Goal: Check status

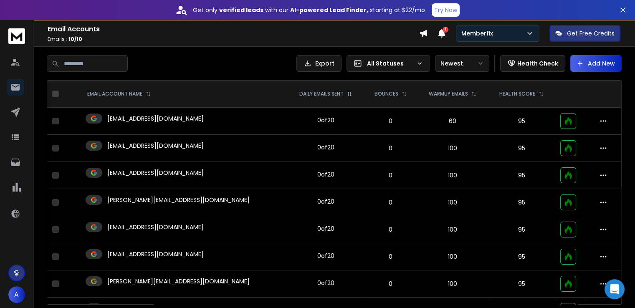
click at [521, 36] on div "Memberfix" at bounding box center [498, 33] width 73 height 8
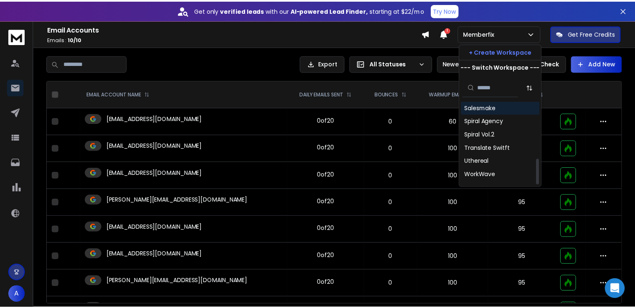
scroll to position [184, 0]
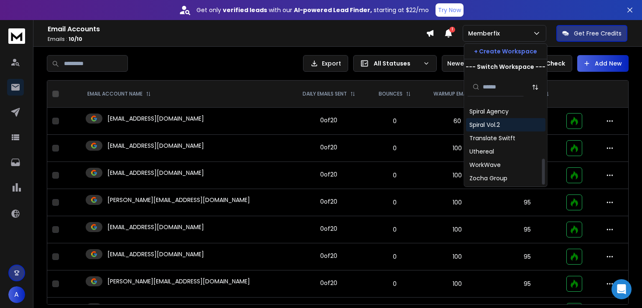
click at [503, 124] on div "Spiral Vol.2" at bounding box center [505, 124] width 79 height 13
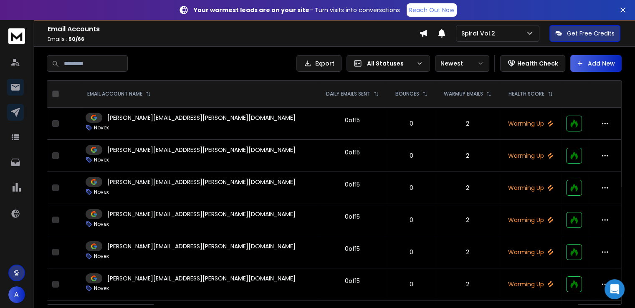
click at [23, 115] on link at bounding box center [15, 112] width 17 height 17
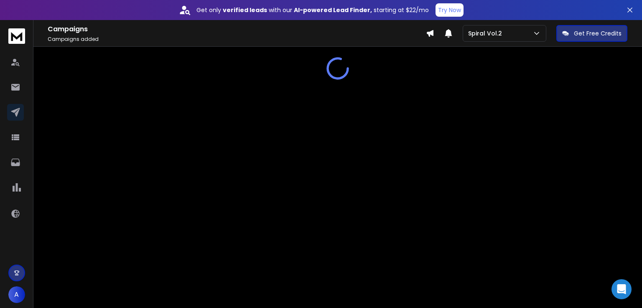
click at [285, 37] on p "Campaigns added" at bounding box center [237, 39] width 378 height 7
click at [9, 185] on link at bounding box center [16, 187] width 19 height 19
click at [13, 182] on icon at bounding box center [16, 187] width 13 height 13
click at [9, 117] on link at bounding box center [15, 112] width 17 height 17
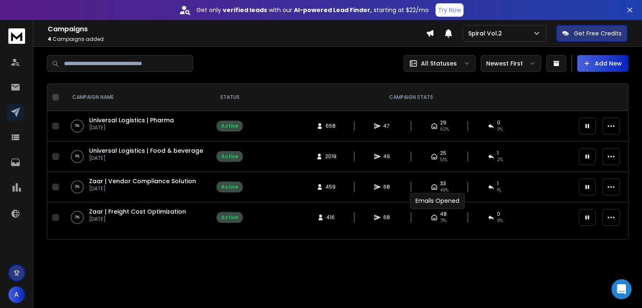
click at [395, 279] on div "Get only verified leads with our AI-powered Lead Finder, starting at $22/mo Try…" at bounding box center [321, 154] width 642 height 308
click at [492, 186] on icon at bounding box center [491, 187] width 8 height 8
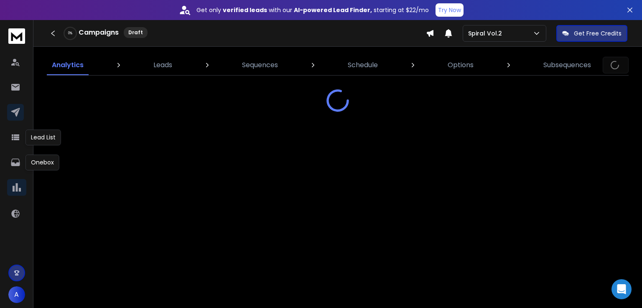
click at [20, 185] on icon at bounding box center [16, 187] width 13 height 13
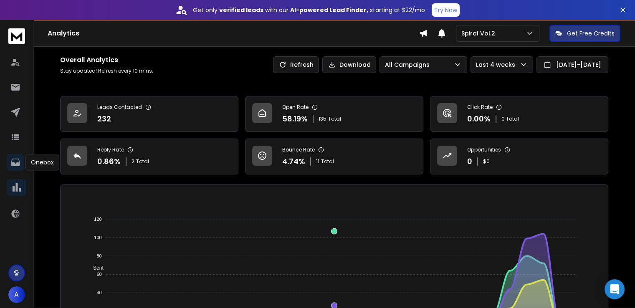
click at [14, 167] on link at bounding box center [15, 162] width 17 height 17
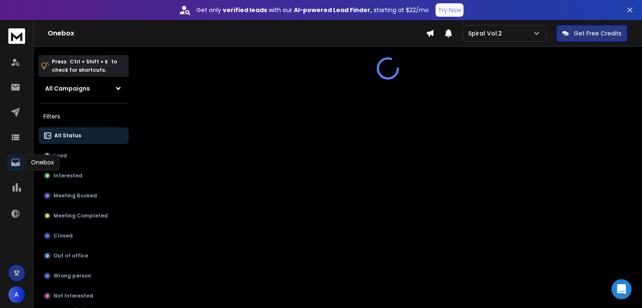
click at [12, 159] on icon at bounding box center [15, 163] width 9 height 8
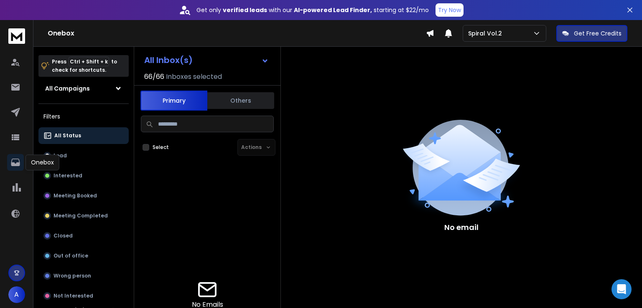
click at [209, 213] on div "No Emails" at bounding box center [207, 295] width 31 height 195
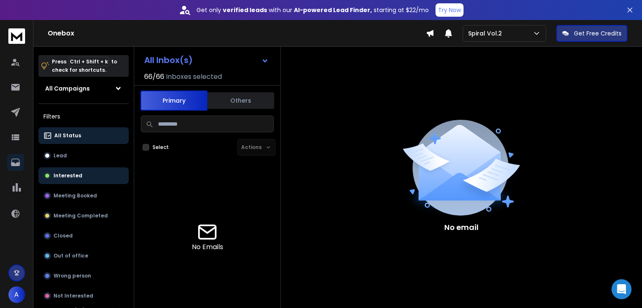
scroll to position [87, 0]
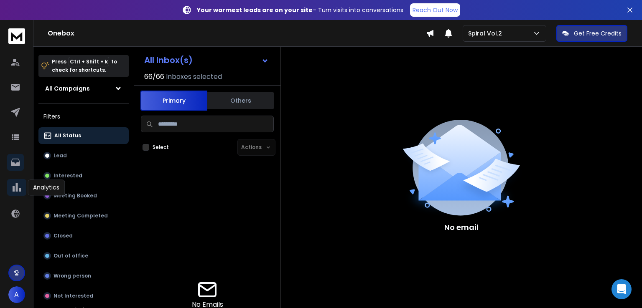
click at [7, 183] on link at bounding box center [16, 187] width 19 height 19
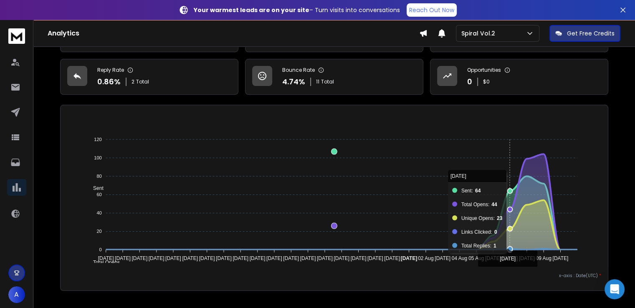
scroll to position [84, 0]
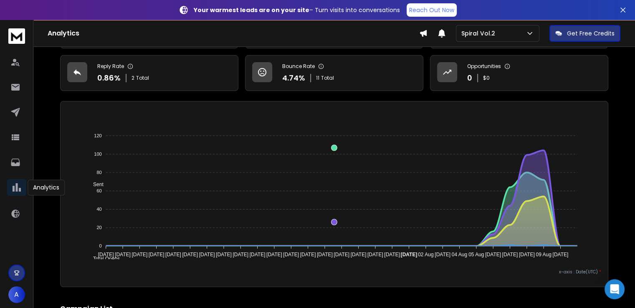
click at [20, 193] on icon at bounding box center [16, 187] width 13 height 13
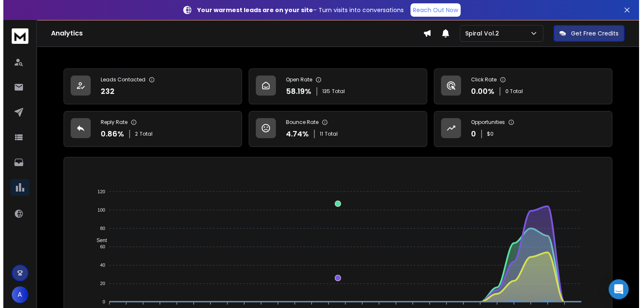
scroll to position [0, 0]
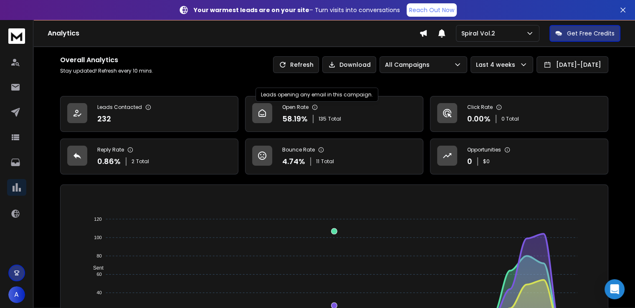
click at [193, 61] on div "Overall Analytics Stay updated! Refresh every 10 mins. Refresh Download All Cam…" at bounding box center [334, 64] width 548 height 19
click at [13, 191] on icon at bounding box center [17, 187] width 8 height 8
click at [15, 163] on icon at bounding box center [15, 162] width 10 height 10
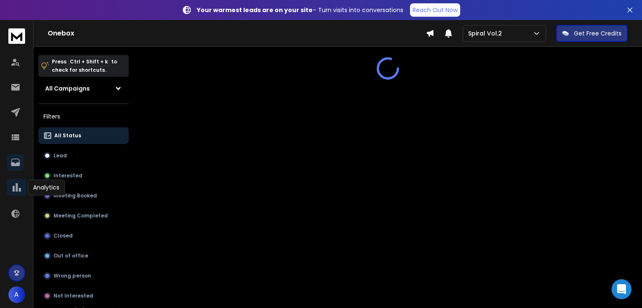
click at [16, 193] on icon at bounding box center [16, 187] width 13 height 13
